Goal: Navigation & Orientation: Find specific page/section

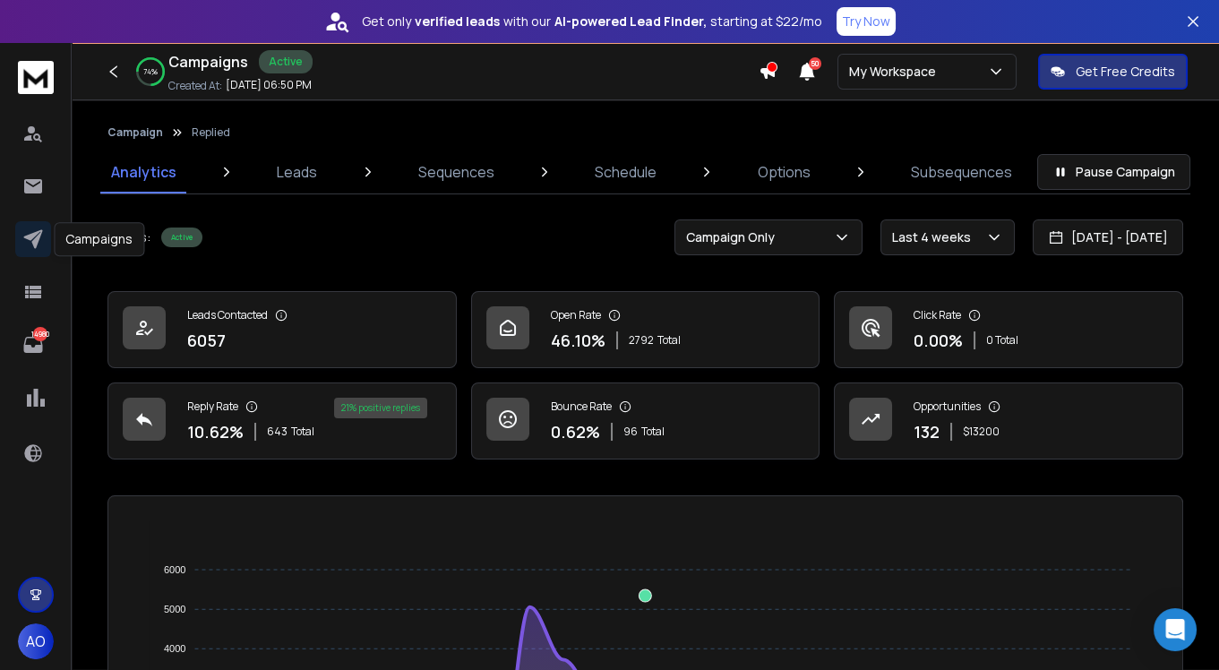
click at [35, 234] on icon at bounding box center [32, 238] width 19 height 19
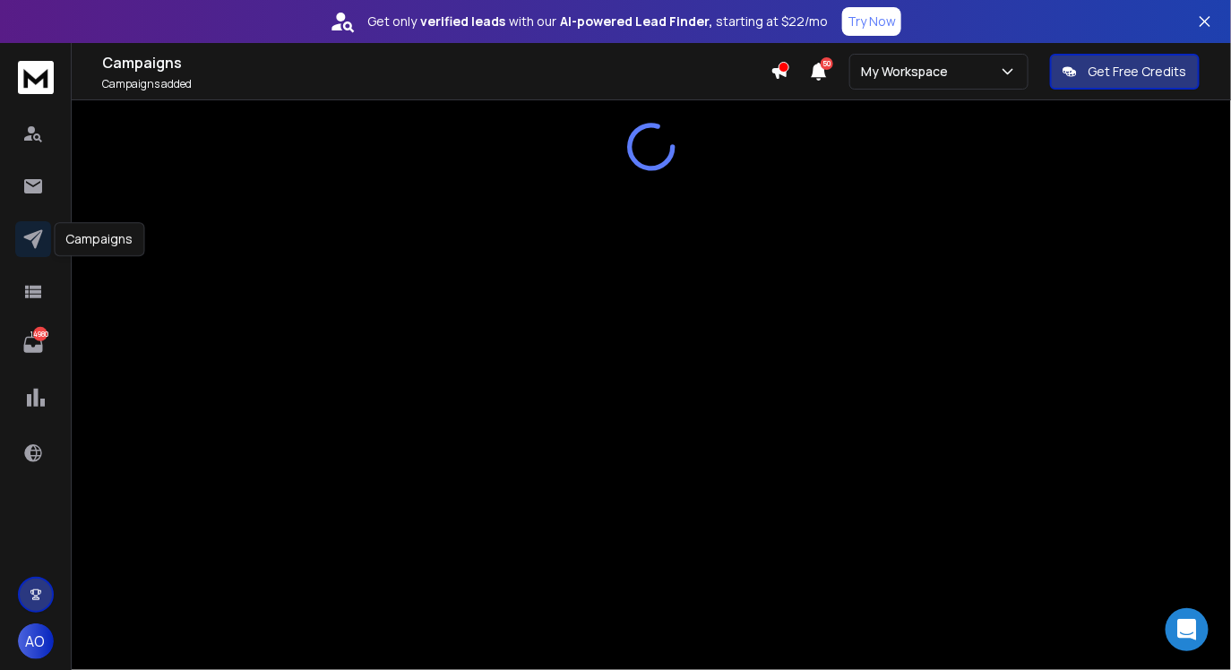
click at [35, 234] on icon at bounding box center [32, 238] width 19 height 19
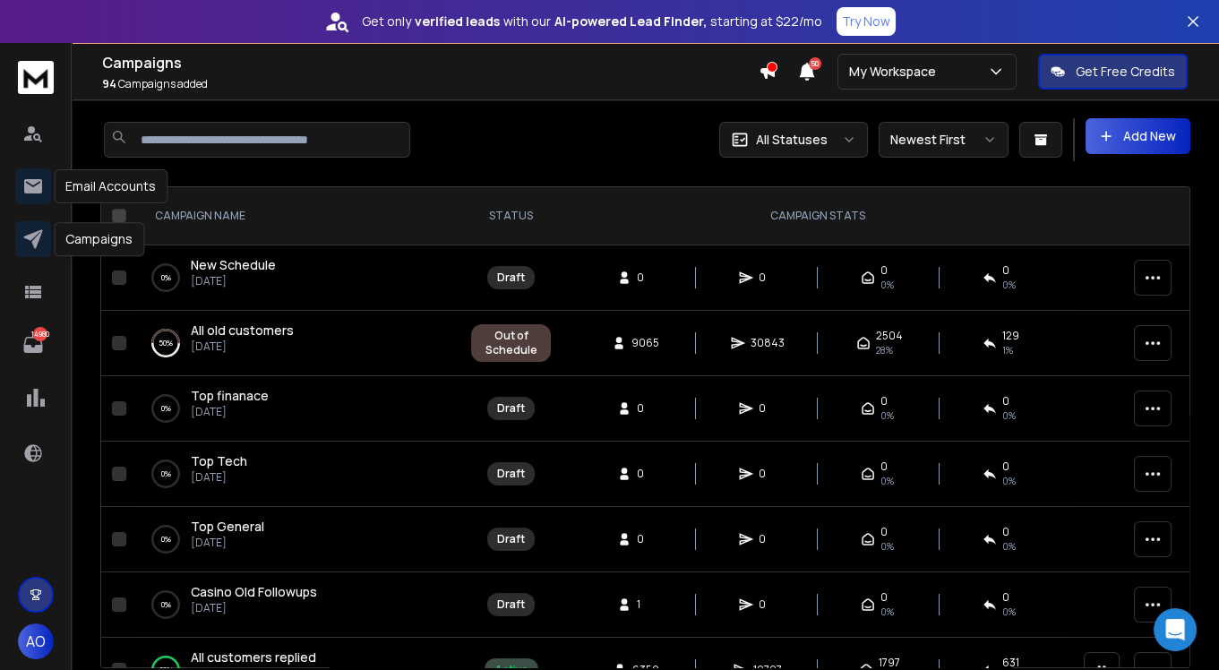
click at [34, 183] on icon at bounding box center [33, 186] width 18 height 14
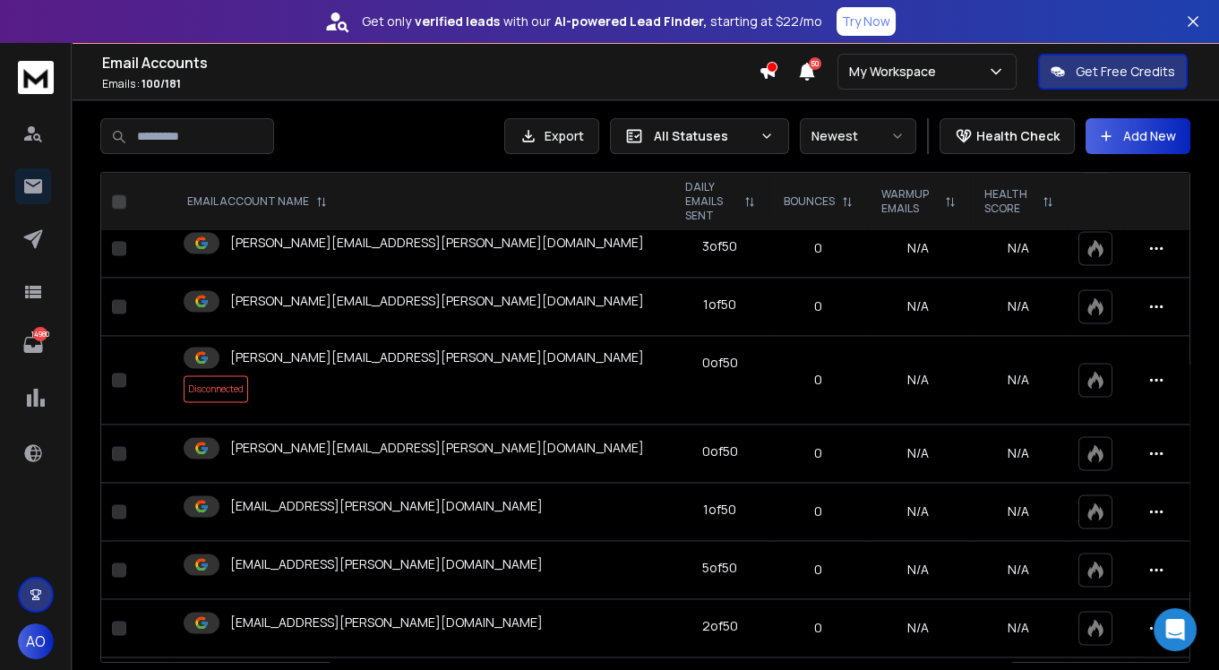
scroll to position [5440, 0]
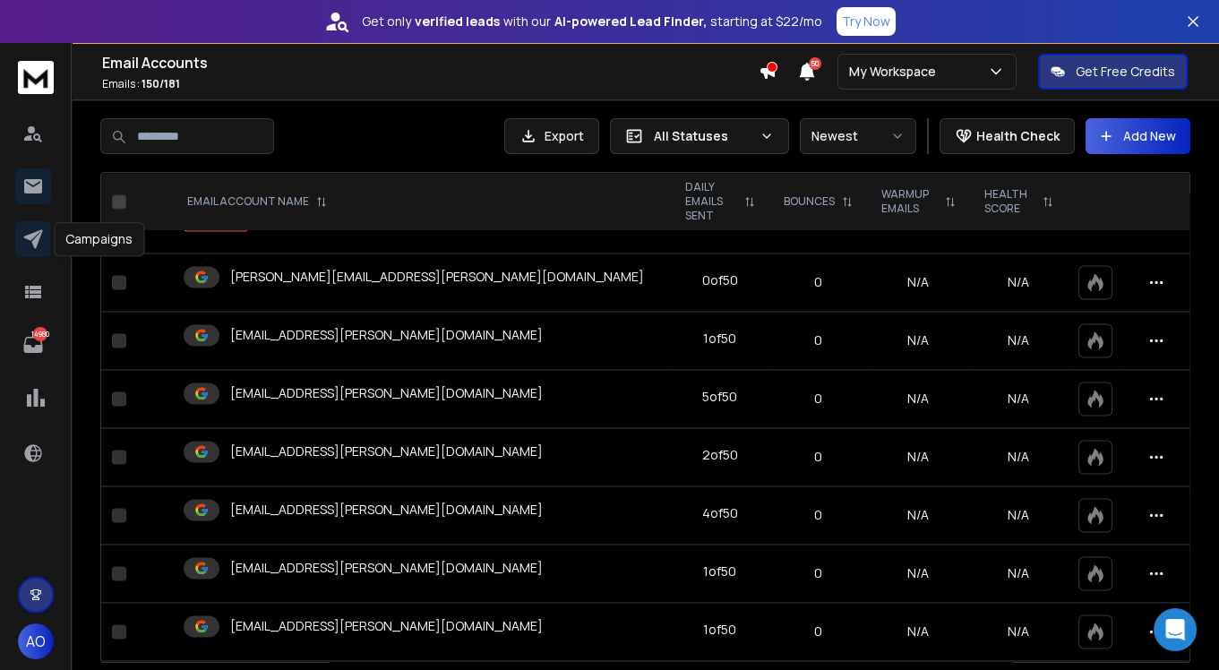
click at [35, 227] on link at bounding box center [33, 239] width 36 height 36
